Goal: Task Accomplishment & Management: Use online tool/utility

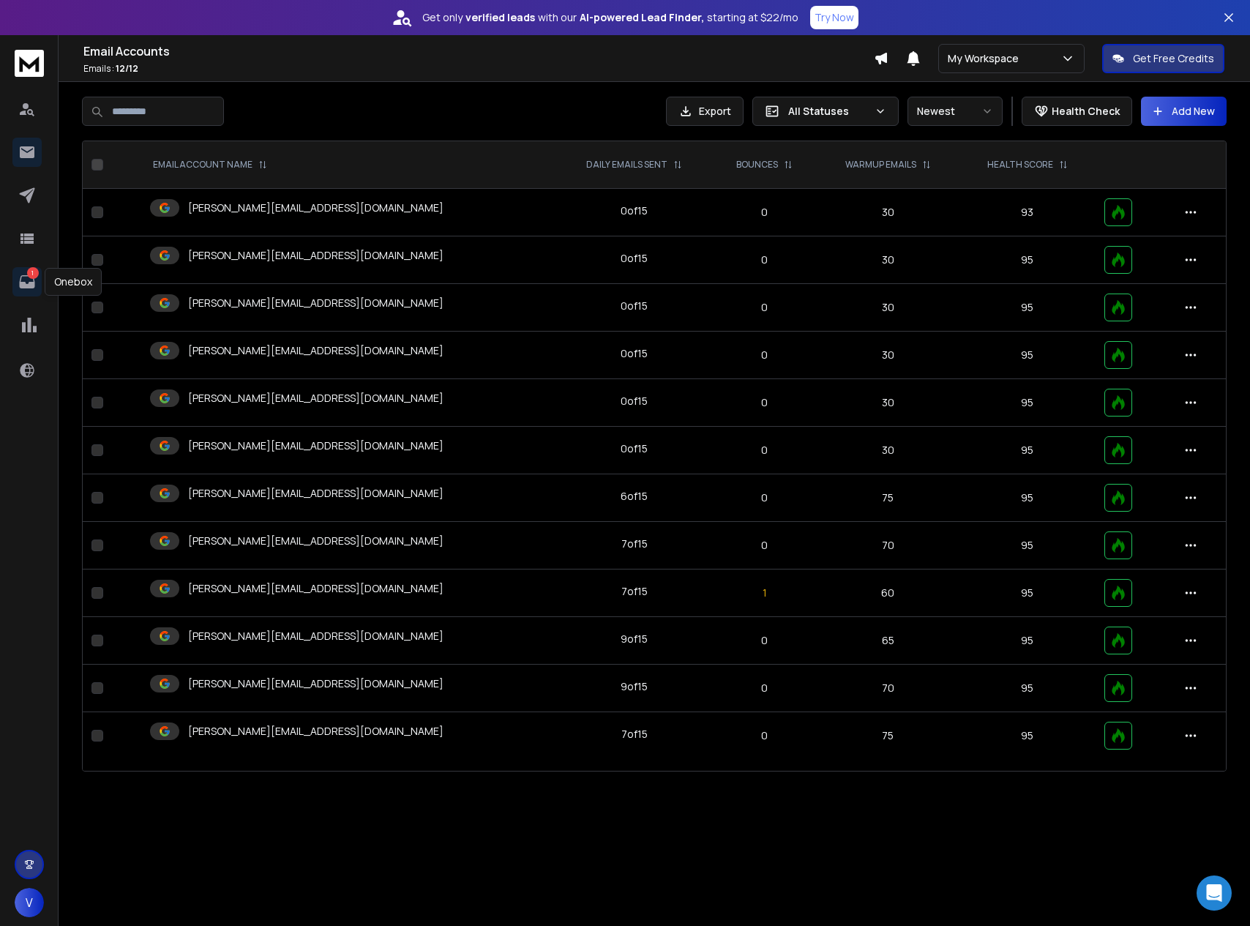
click at [27, 286] on icon at bounding box center [26, 281] width 15 height 13
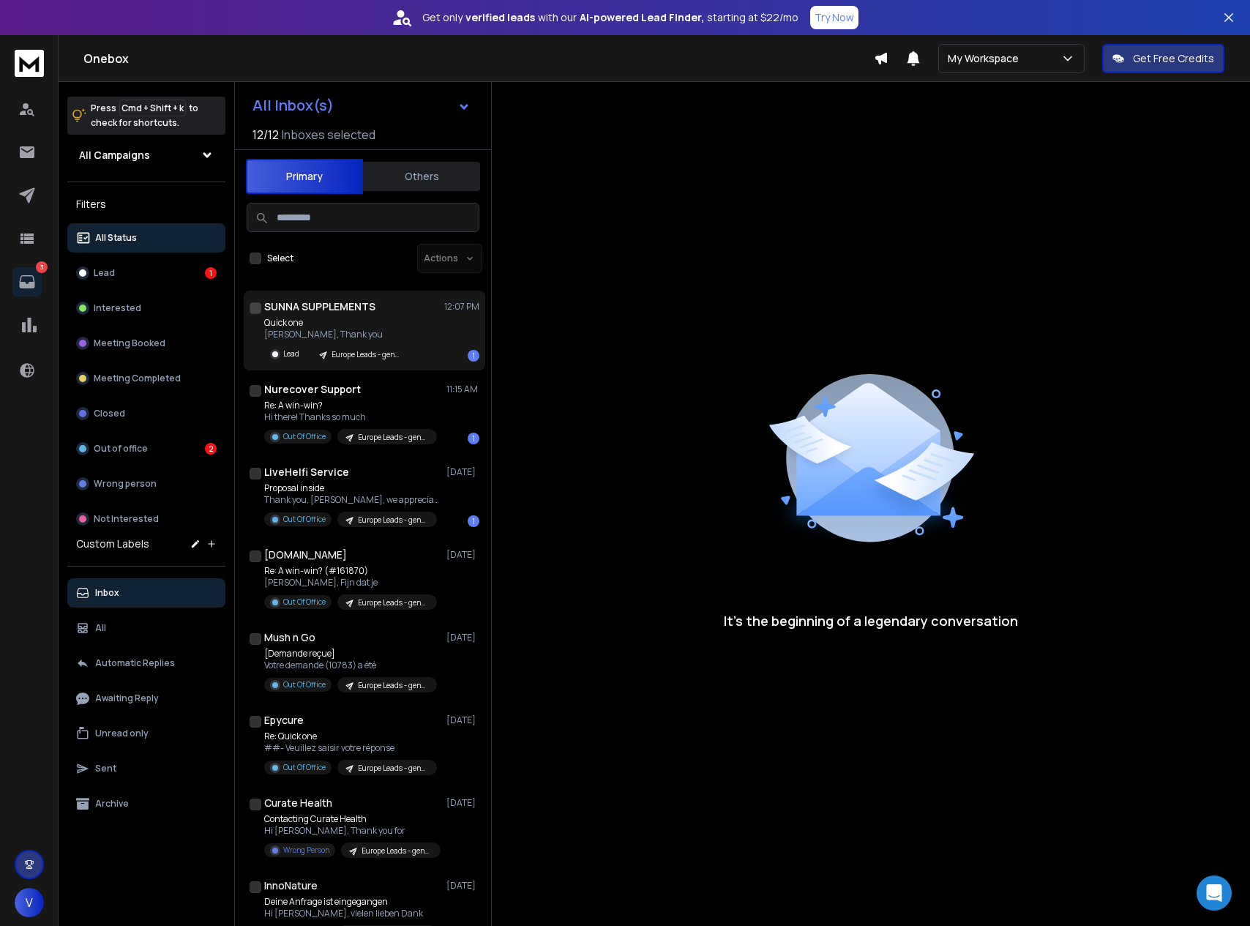
click at [397, 337] on p "[PERSON_NAME], Thank you" at bounding box center [337, 335] width 146 height 12
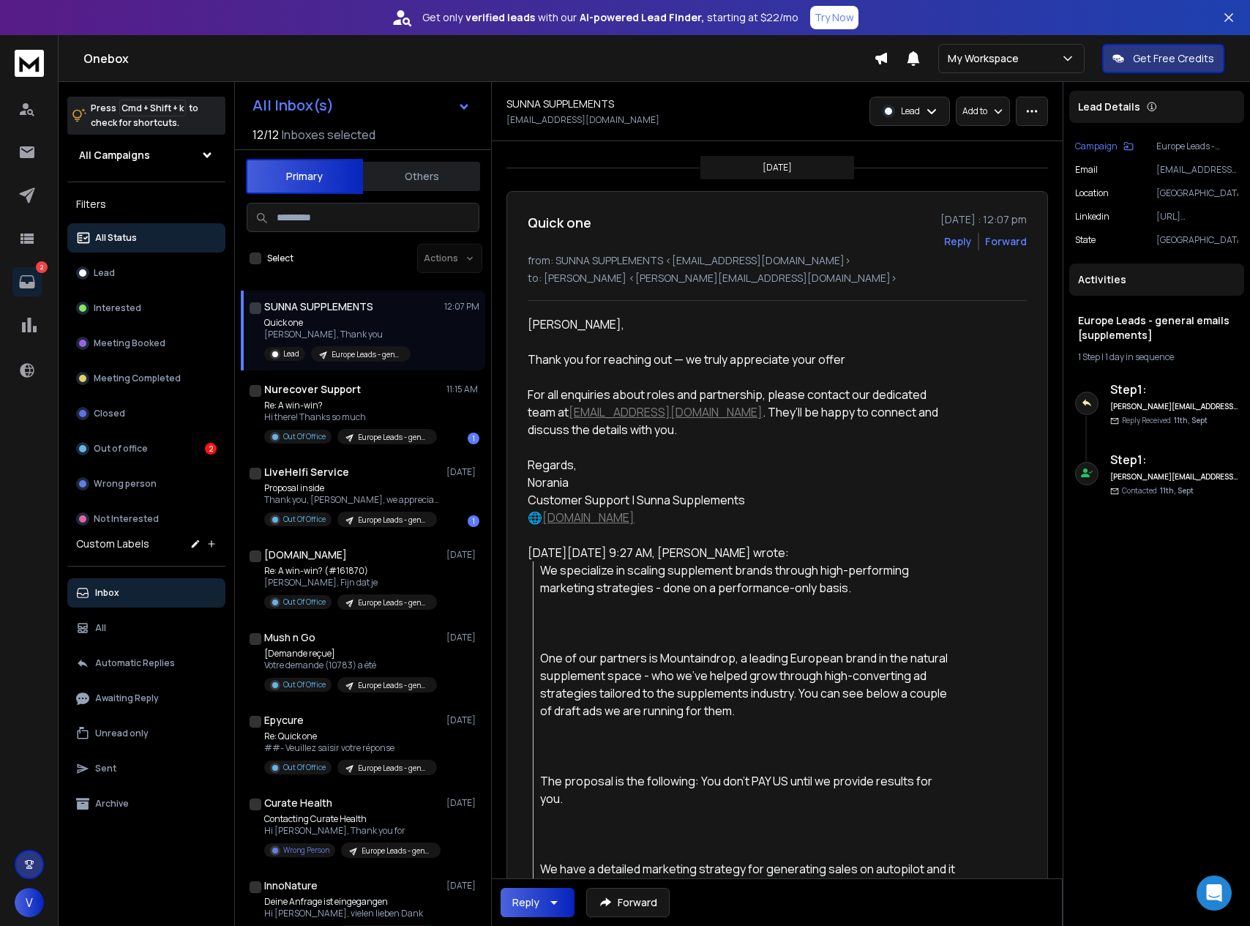
click at [632, 520] on link "[DOMAIN_NAME]" at bounding box center [588, 517] width 92 height 16
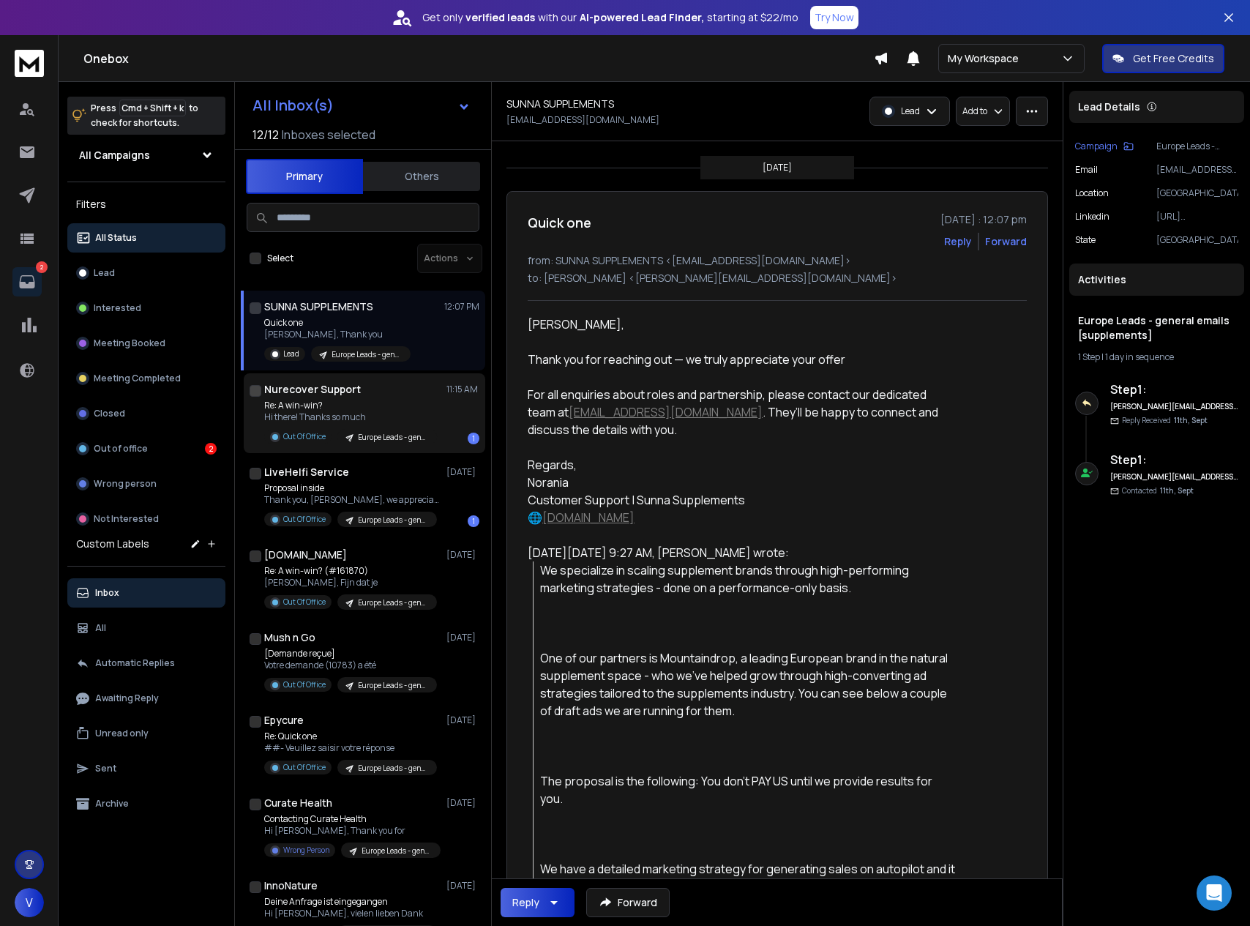
click at [378, 411] on p "Hi there! Thanks so much" at bounding box center [350, 417] width 173 height 12
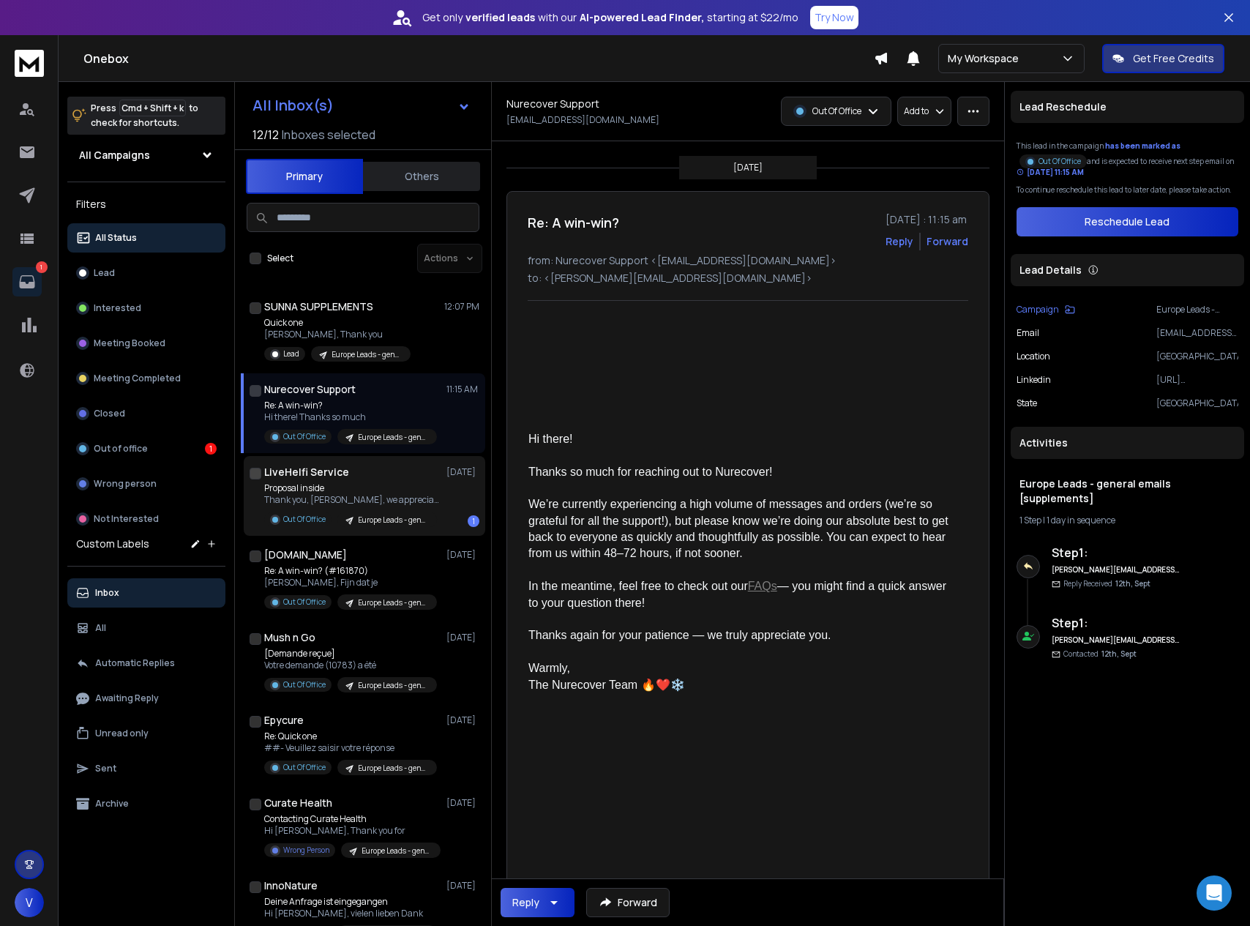
click at [312, 503] on p "Thank you, [PERSON_NAME], we appreciate" at bounding box center [352, 500] width 176 height 12
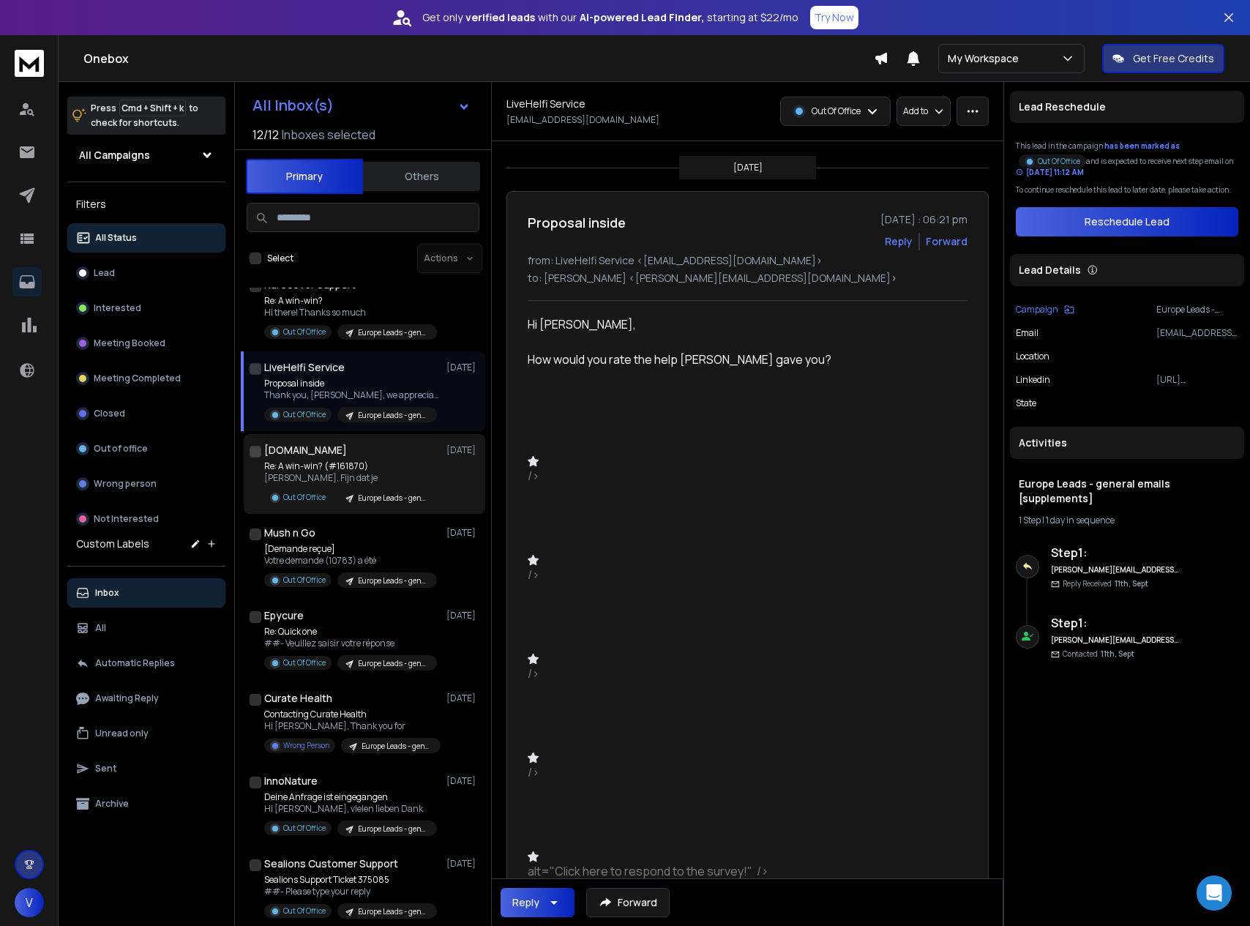
scroll to position [125, 0]
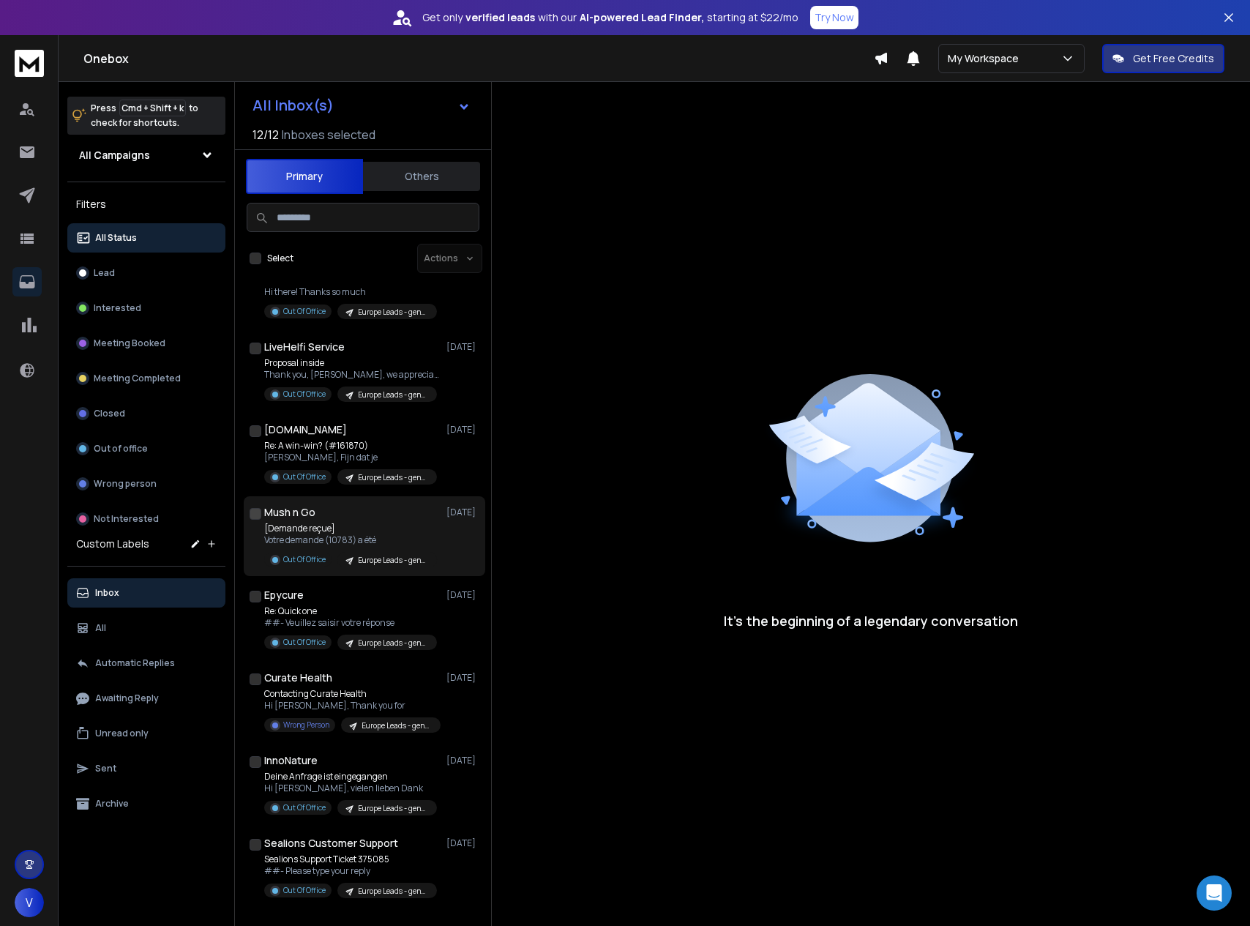
click at [351, 530] on p "[Demande reçue]" at bounding box center [350, 529] width 173 height 12
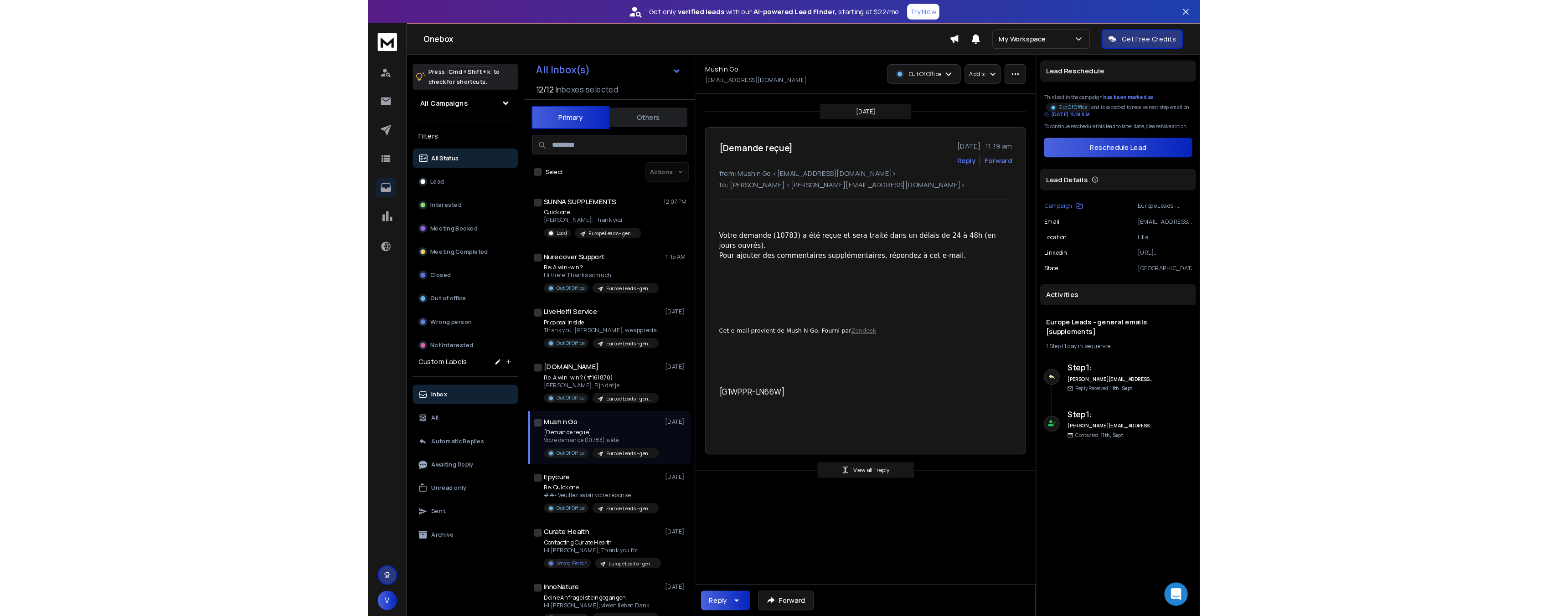
scroll to position [0, 0]
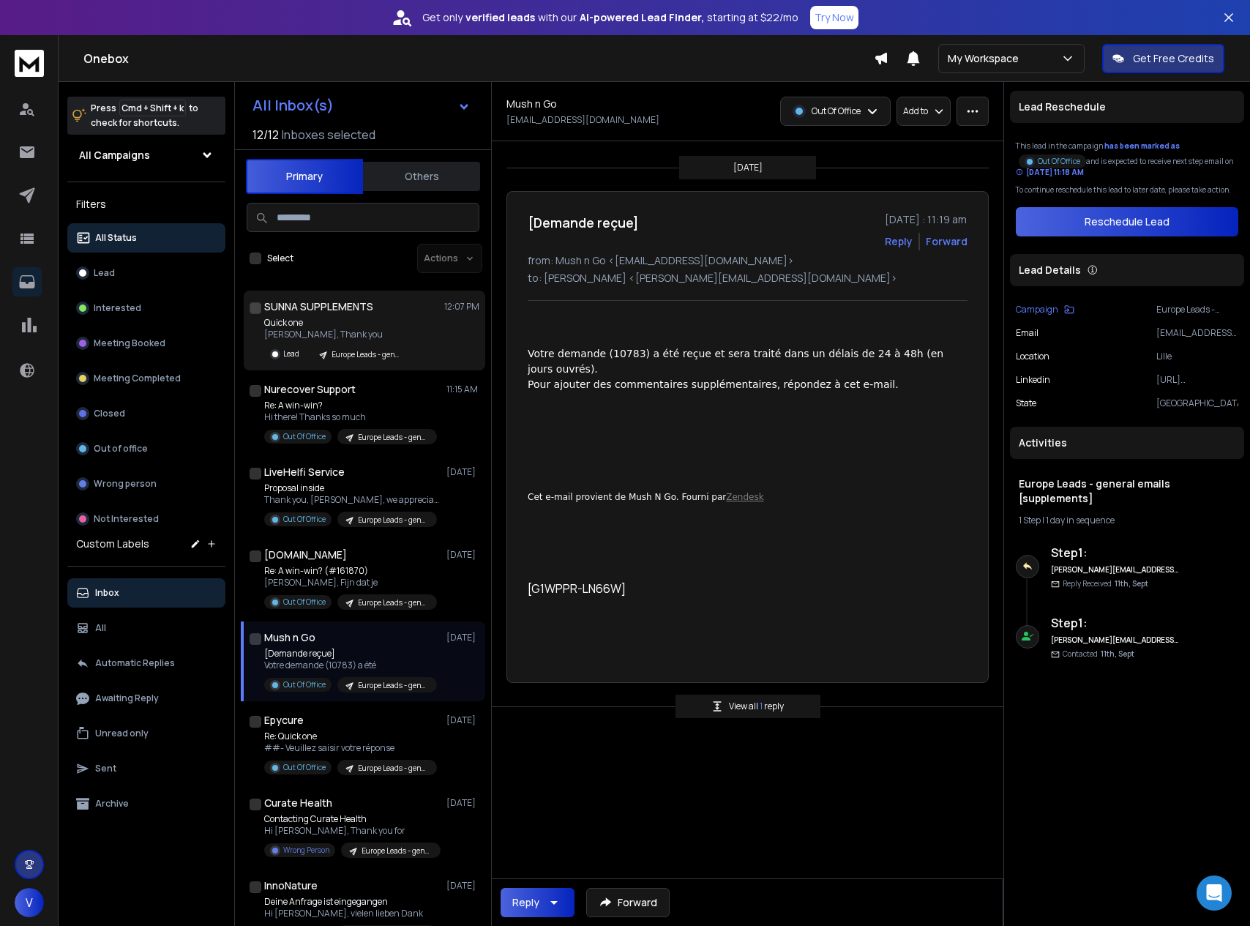
click at [399, 329] on p "[PERSON_NAME], Thank you" at bounding box center [337, 335] width 146 height 12
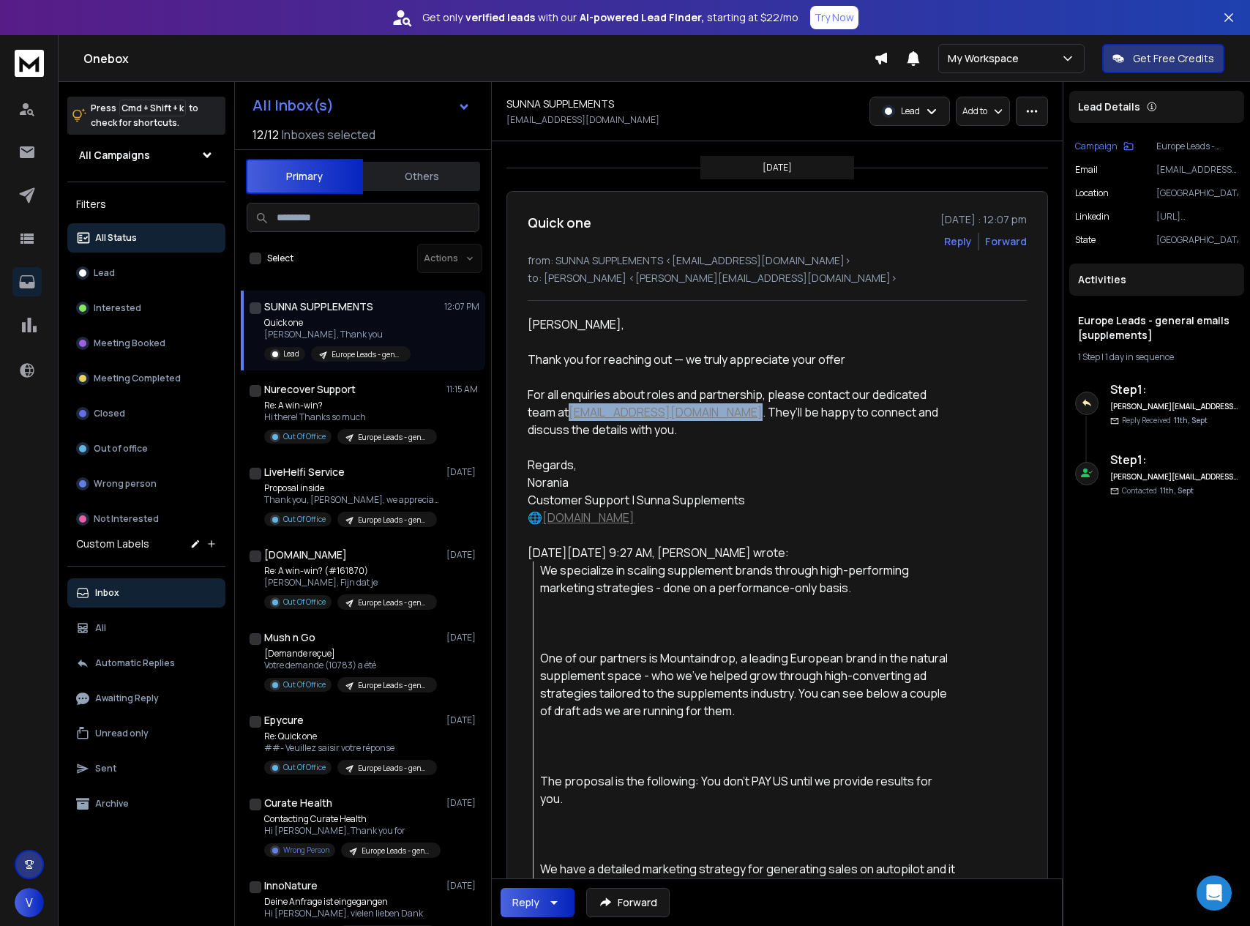
drag, startPoint x: 569, startPoint y: 416, endPoint x: 749, endPoint y: 416, distance: 180.8
click at [749, 416] on div "[PERSON_NAME], Thank you for reaching out — we truly appreciate your offer For …" at bounding box center [747, 821] width 439 height 1013
copy div "[EMAIL_ADDRESS][DOMAIN_NAME]"
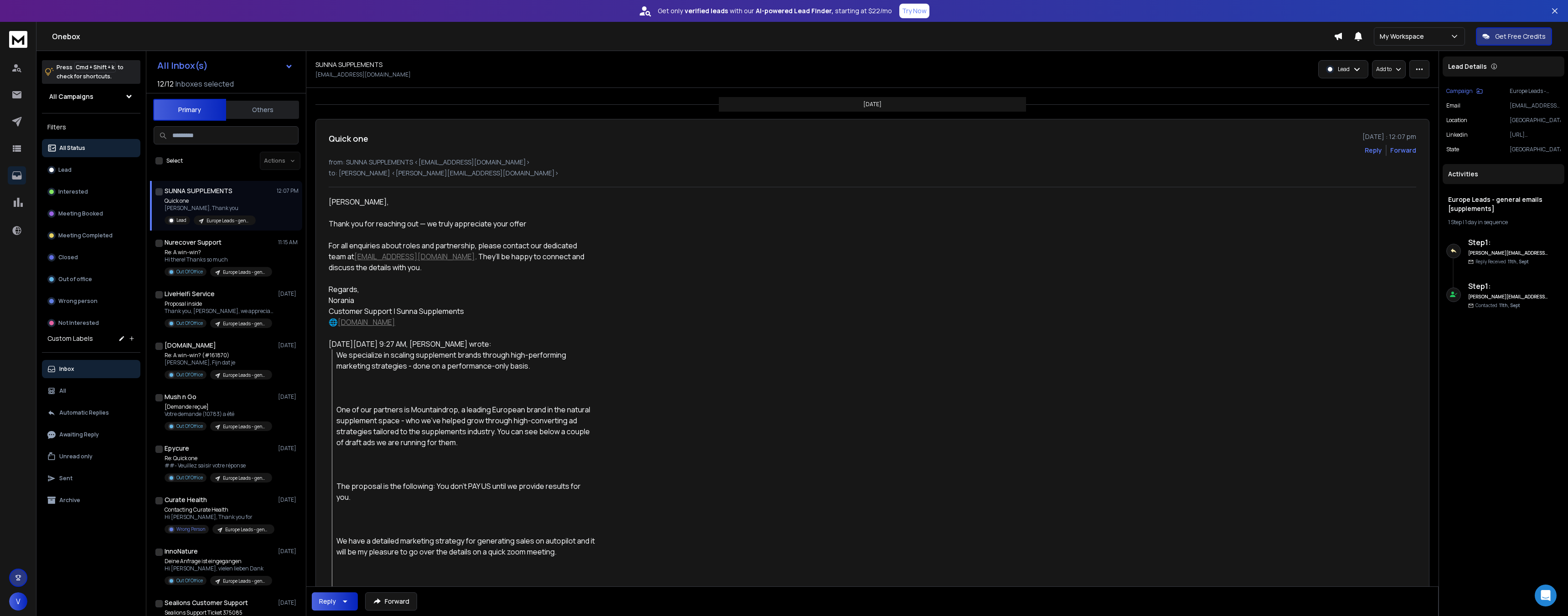
click at [222, 206] on p "[PERSON_NAME], Thank you" at bounding box center [210, 209] width 91 height 7
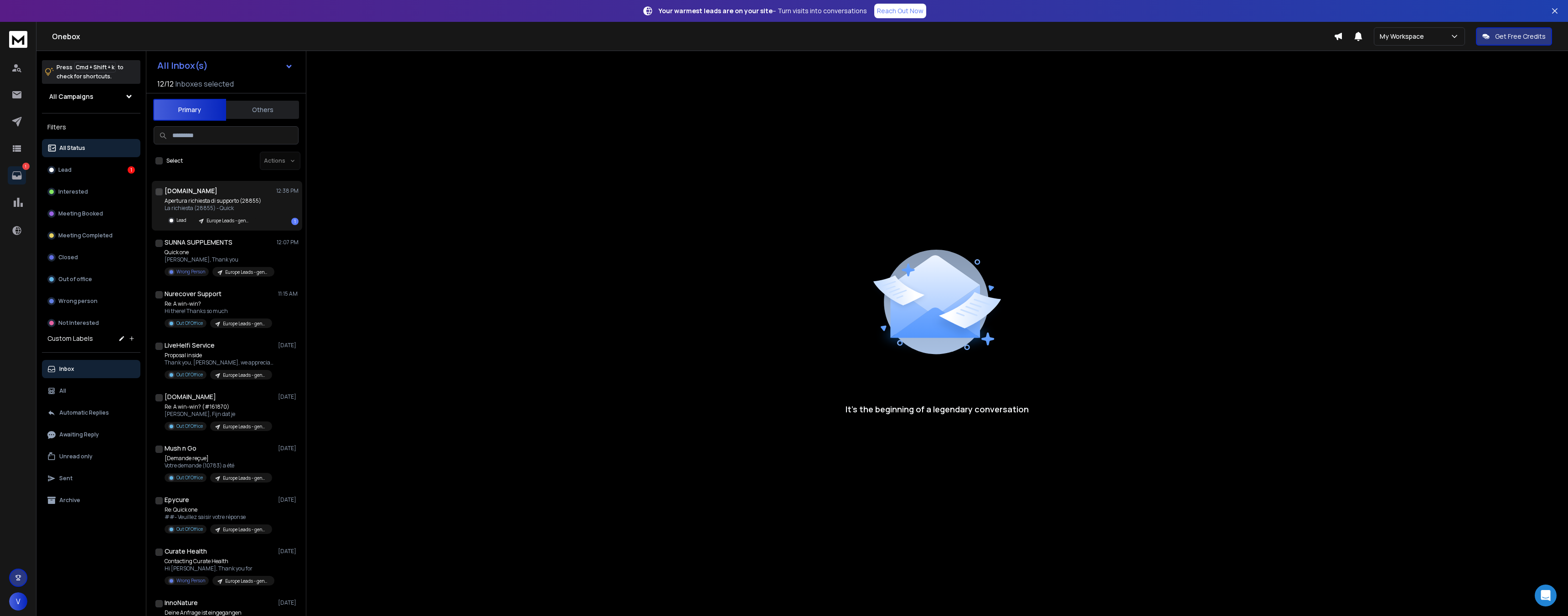
click at [200, 197] on p "Apertura richiesta di supporto (28855)" at bounding box center [212, 201] width 97 height 7
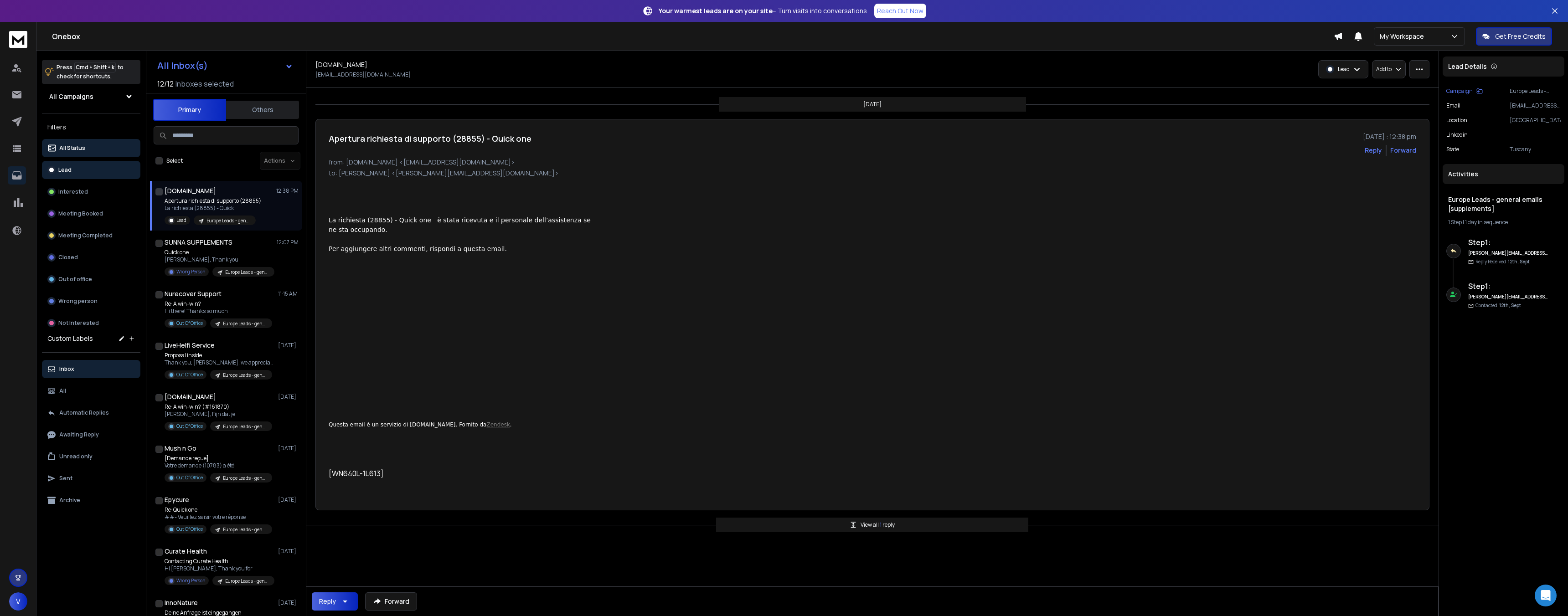
click at [86, 171] on button "Lead" at bounding box center [91, 169] width 98 height 18
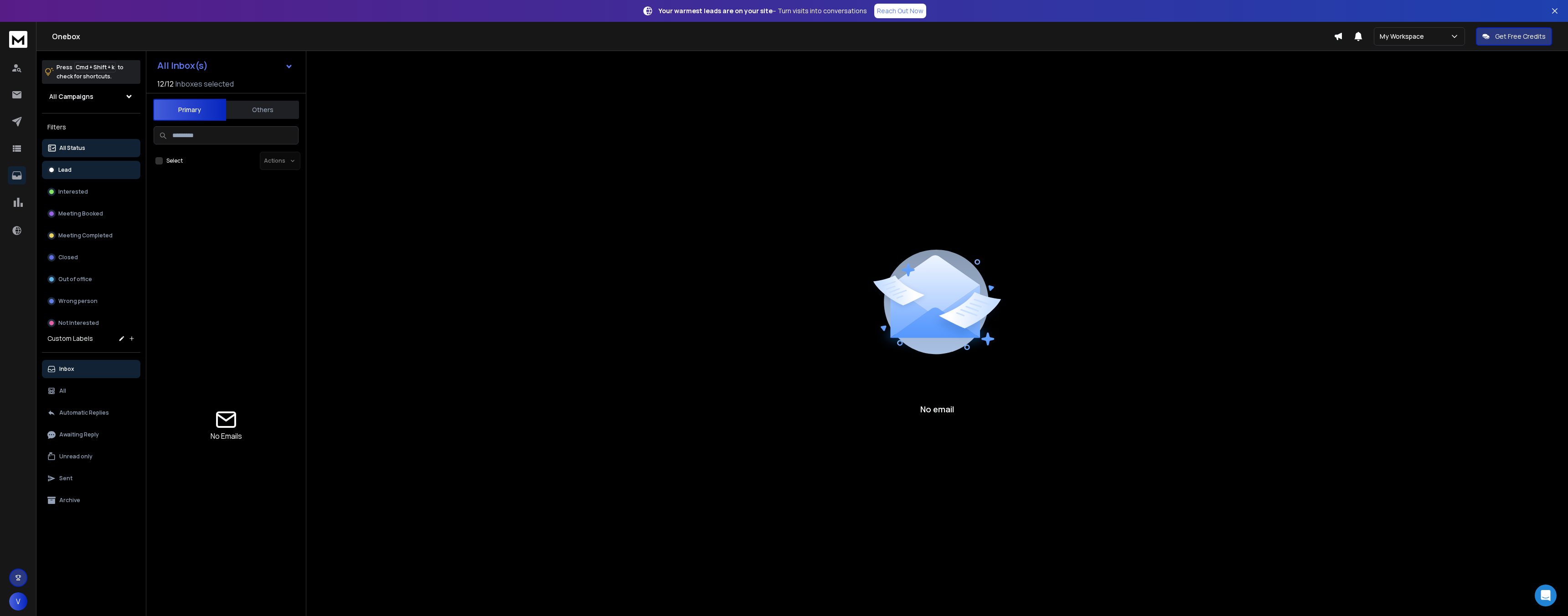
click at [77, 145] on p "All Status" at bounding box center [72, 148] width 26 height 7
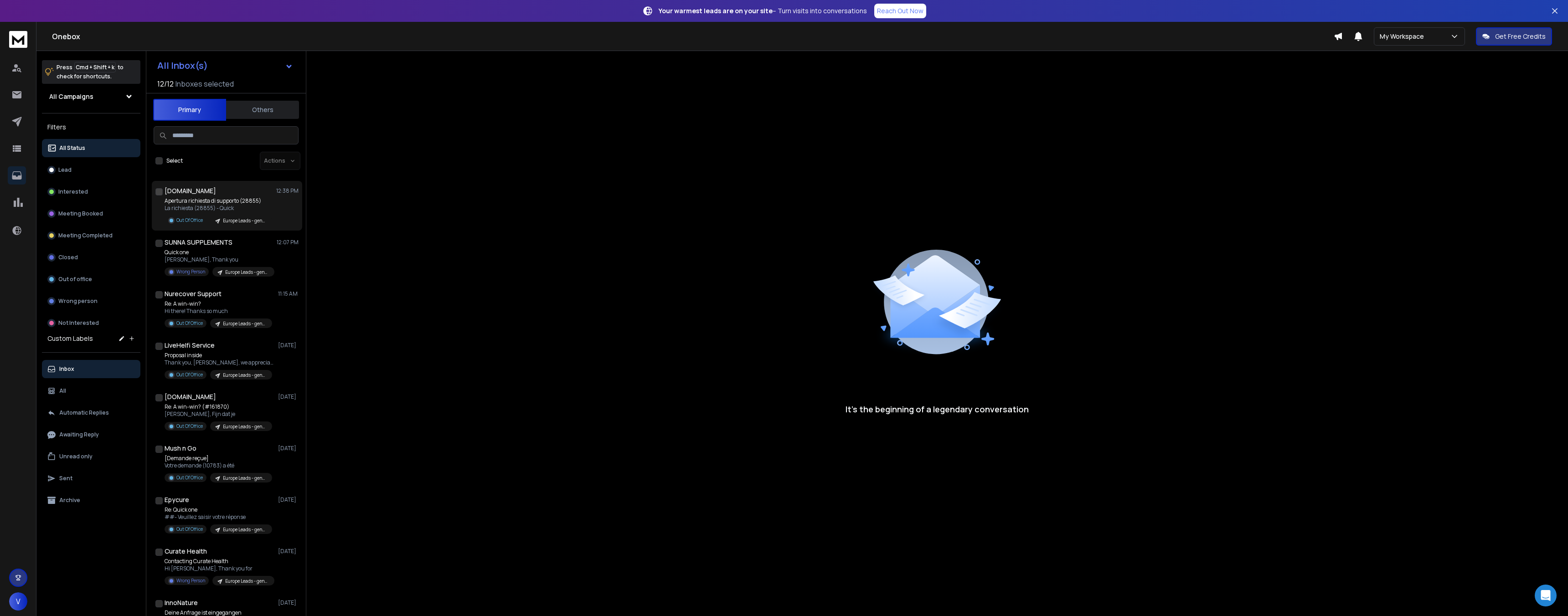
click at [230, 208] on p "La richiesta (28855) - Quick" at bounding box center [218, 209] width 108 height 7
click at [216, 197] on p "Apertura richiesta di supporto (28855)" at bounding box center [218, 201] width 108 height 7
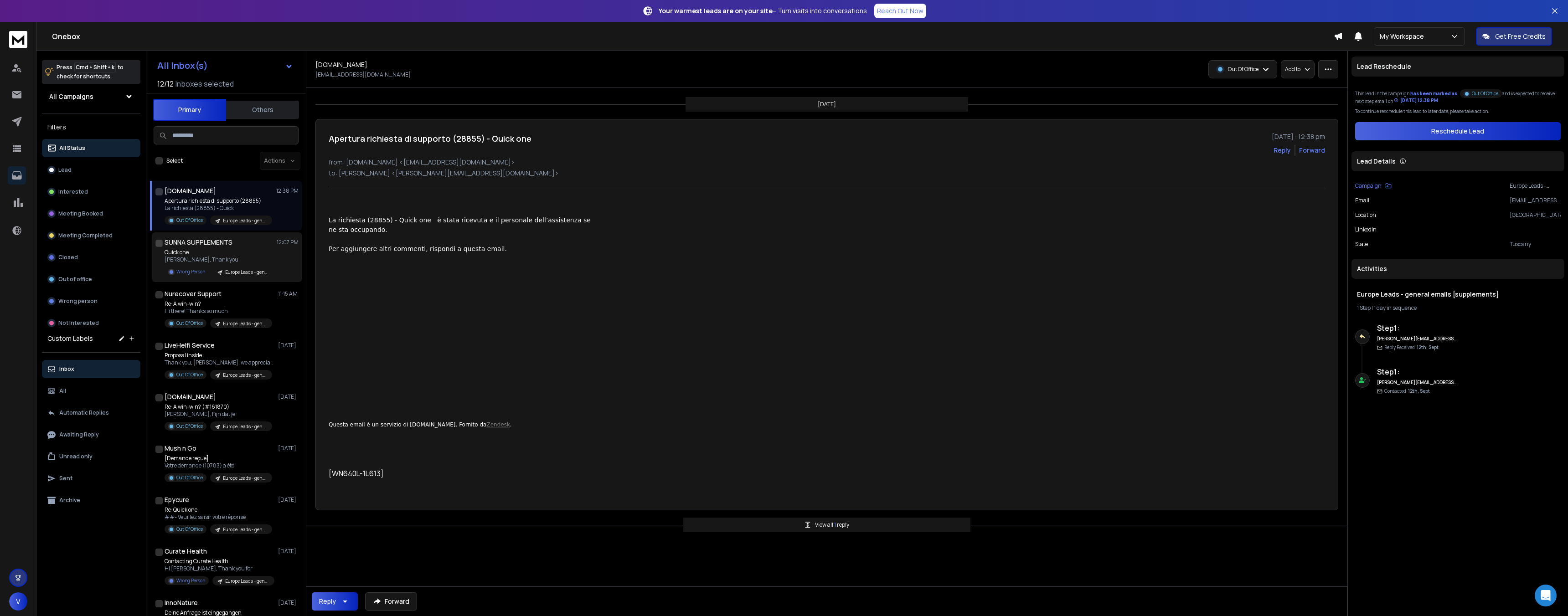
click at [201, 254] on p "Quick one" at bounding box center [219, 253] width 110 height 7
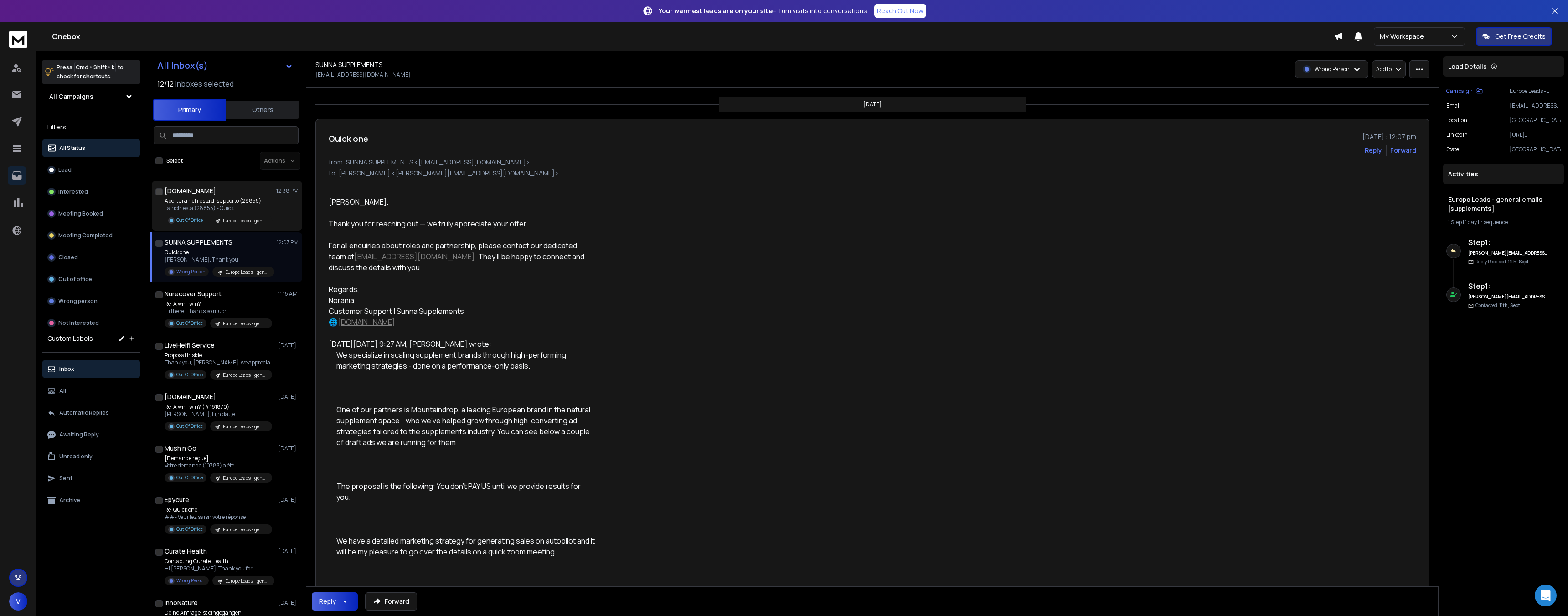
click at [221, 203] on p "Apertura richiesta di supporto (28855)" at bounding box center [218, 201] width 108 height 7
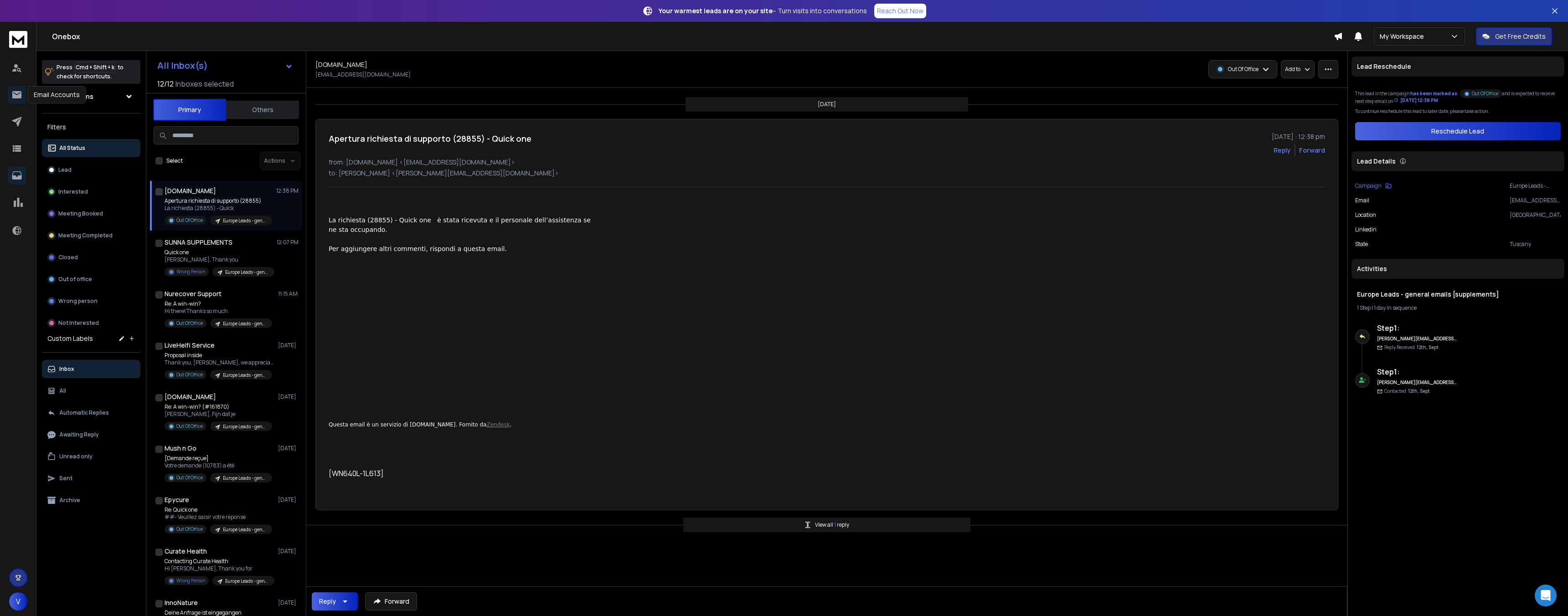
click at [14, 98] on icon at bounding box center [17, 95] width 9 height 7
